Goal: Task Accomplishment & Management: Use online tool/utility

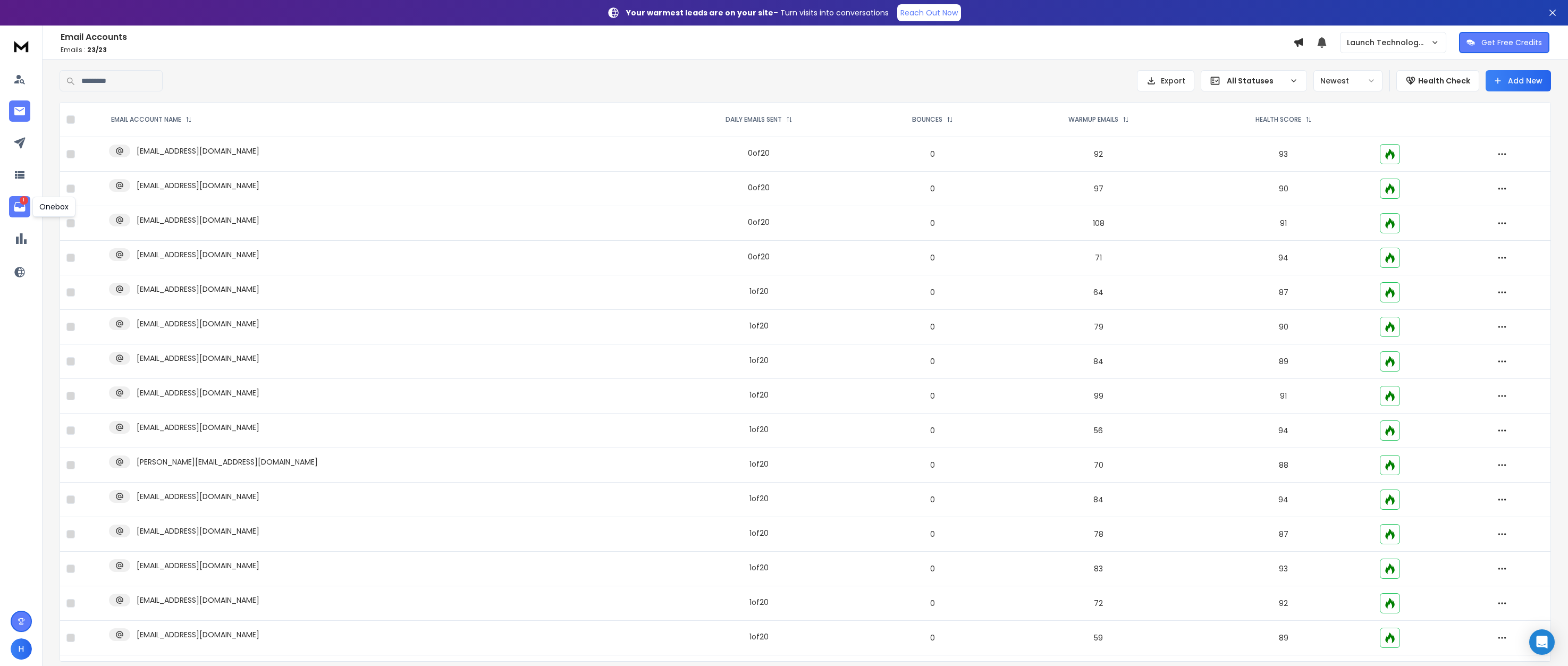
click at [21, 203] on p "1" at bounding box center [24, 200] width 9 height 9
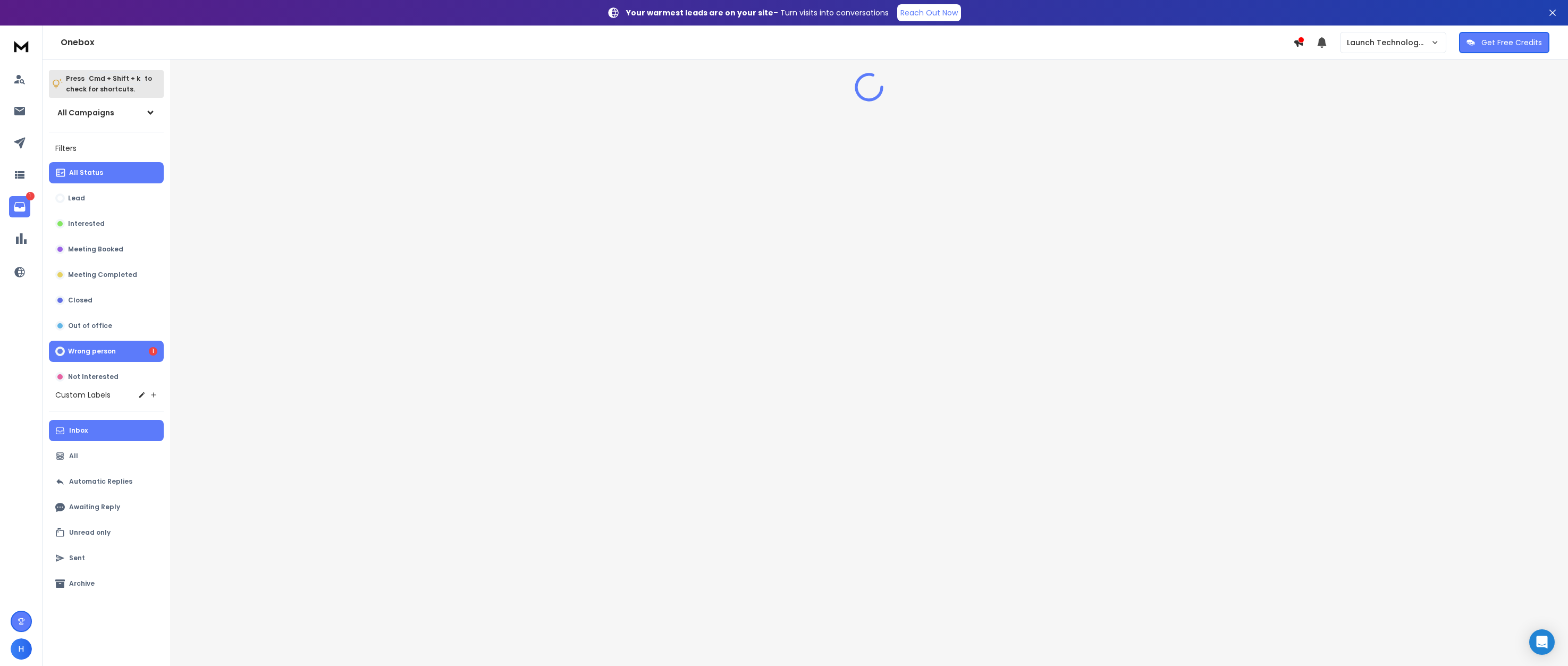
click at [104, 356] on div "All Status Lead Interested Meeting Booked Meeting Completed Closed Out of offic…" at bounding box center [106, 275] width 115 height 225
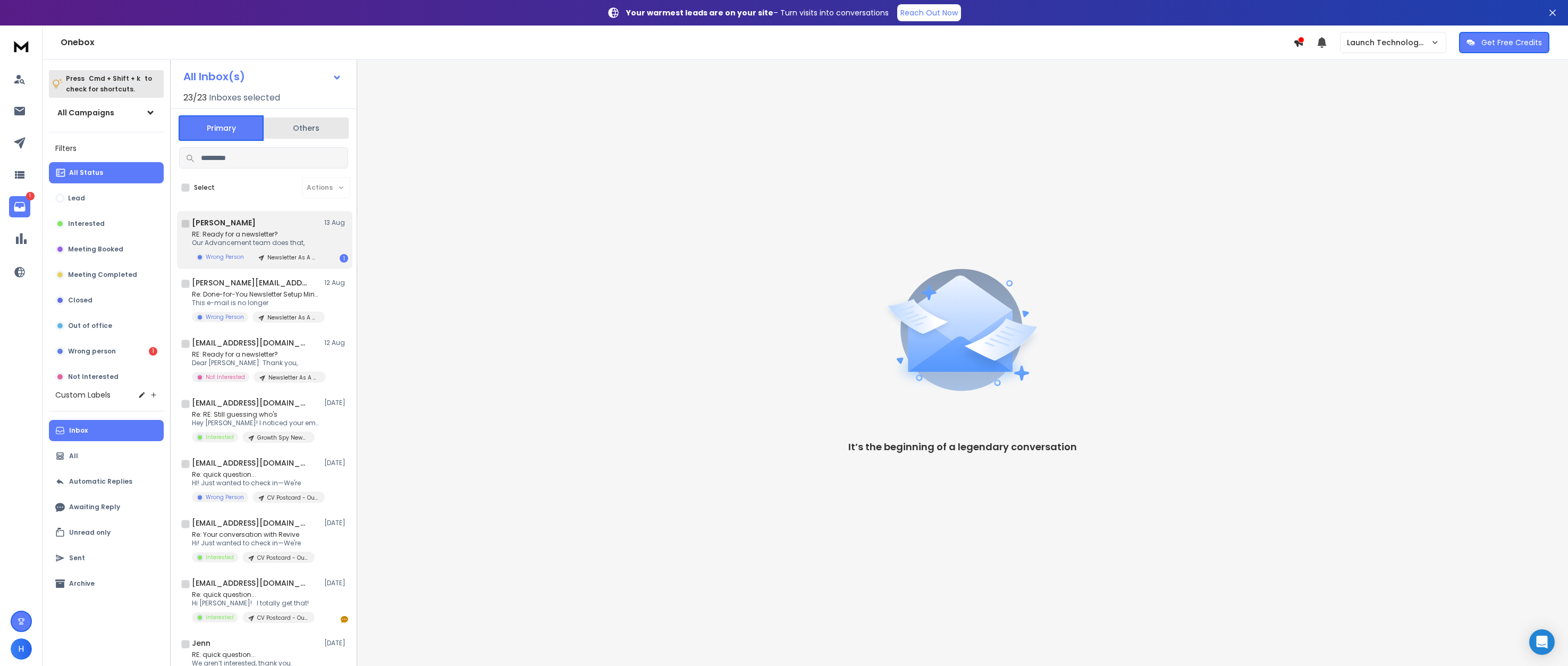
click at [261, 228] on div "[PERSON_NAME] [DATE] RE: Ready for a newsletter? Our Advancement team does that…" at bounding box center [270, 240] width 156 height 45
click at [20, 141] on icon at bounding box center [19, 142] width 13 height 13
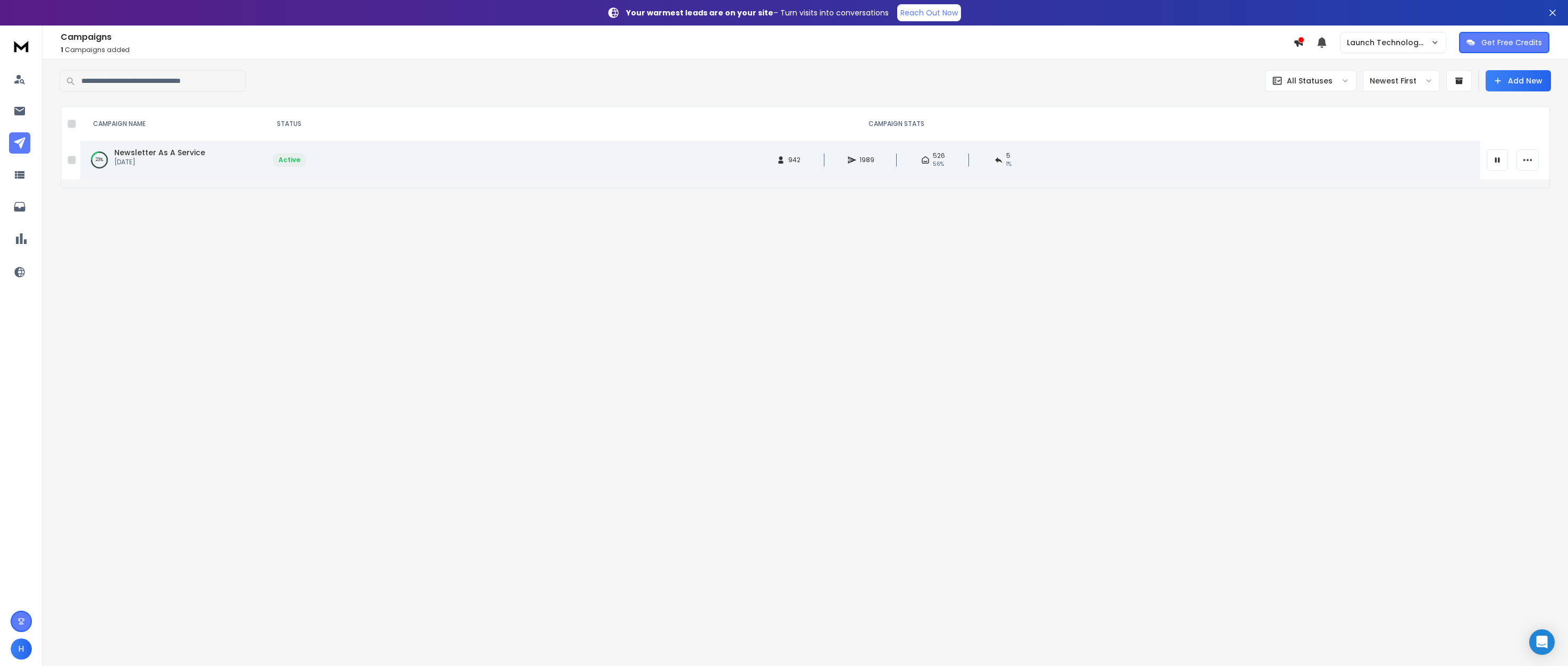
click at [168, 150] on span "Newsletter As A Service" at bounding box center [159, 152] width 91 height 10
